Goal: Communication & Community: Answer question/provide support

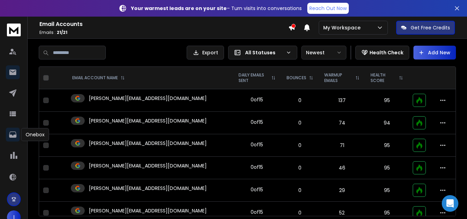
click at [9, 138] on icon at bounding box center [13, 134] width 8 height 8
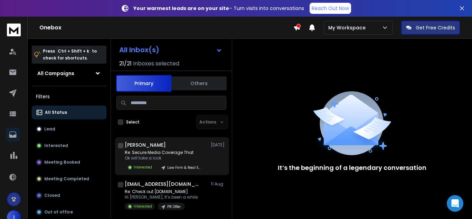
click at [162, 154] on p "Re: Secure Media Coverage That" at bounding box center [165, 153] width 80 height 6
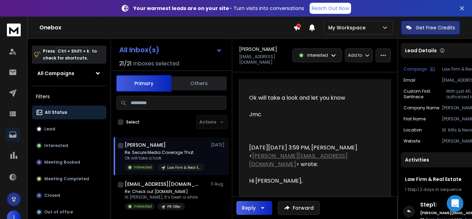
scroll to position [5, 0]
click at [247, 201] on button "Reply" at bounding box center [254, 208] width 36 height 14
click at [247, 198] on div "[PERSON_NAME] [PERSON_NAME] [EMAIL_ADDRESS][DOMAIN_NAME] Interested Add to Inte…" at bounding box center [314, 148] width 165 height 219
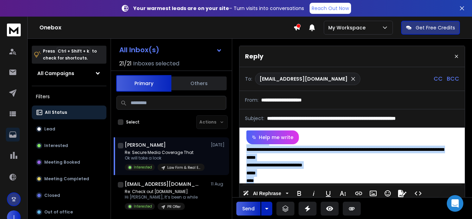
scroll to position [8, 0]
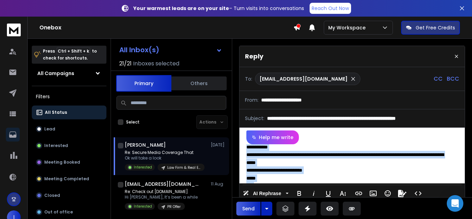
copy div "**********"
